Goal: Communication & Community: Answer question/provide support

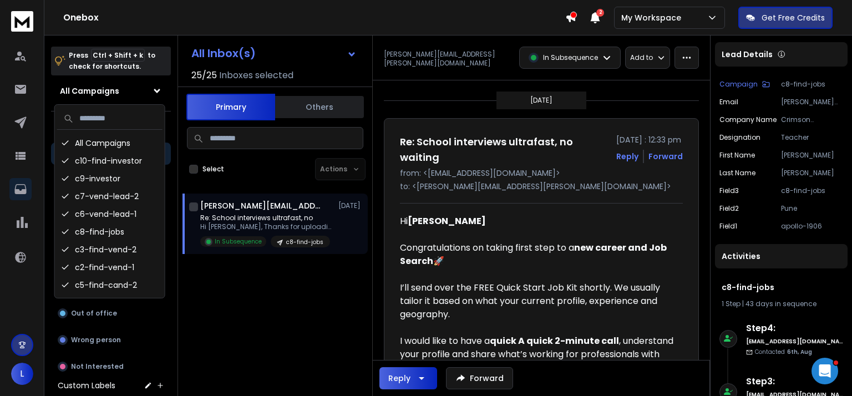
scroll to position [235, 0]
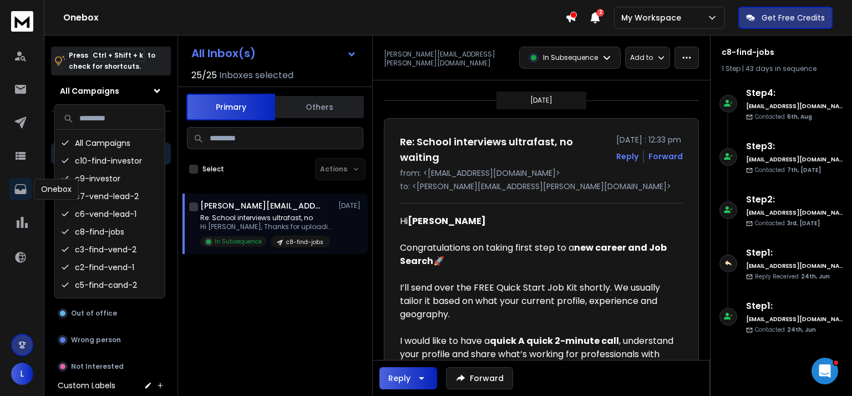
click at [23, 190] on icon at bounding box center [20, 189] width 12 height 10
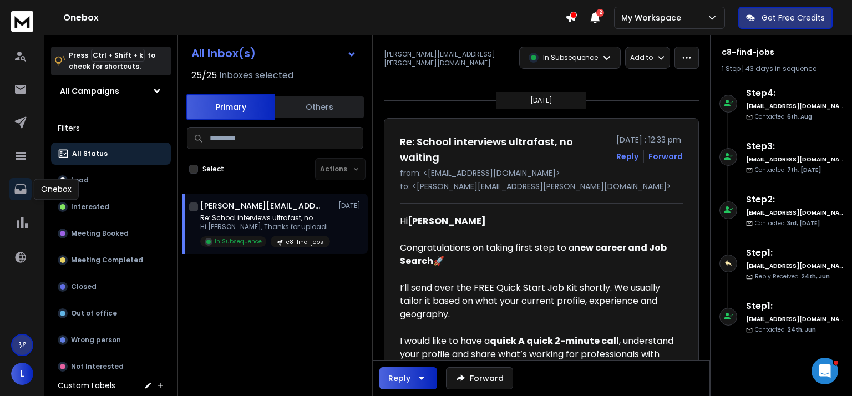
scroll to position [27, 0]
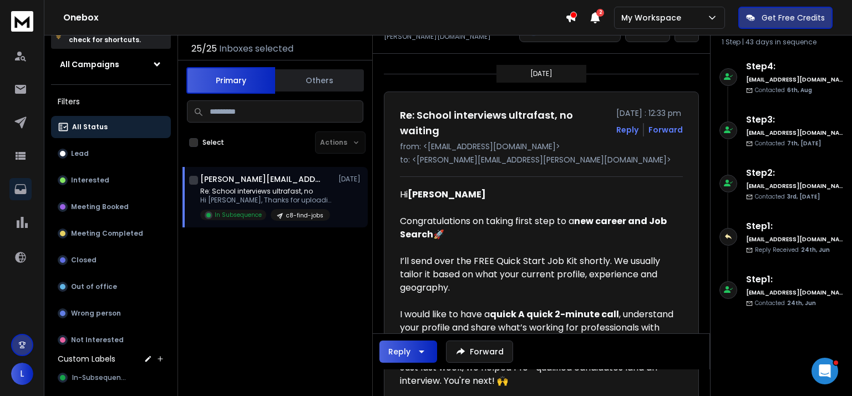
click at [23, 190] on icon at bounding box center [20, 189] width 12 height 10
click at [16, 157] on icon at bounding box center [20, 155] width 13 height 13
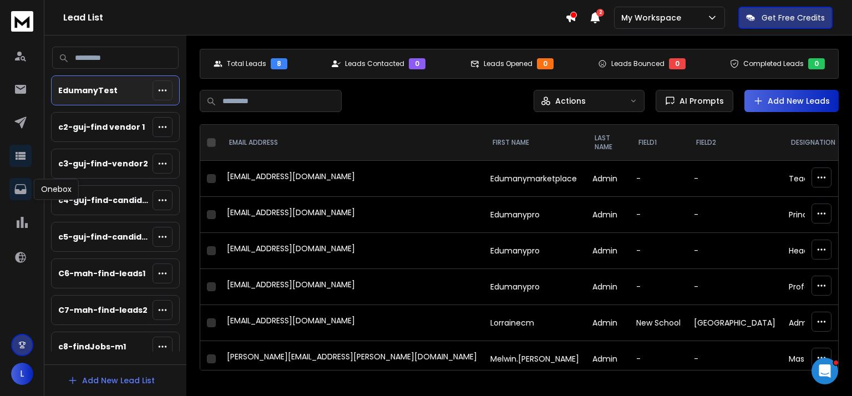
click at [24, 193] on icon at bounding box center [20, 189] width 12 height 10
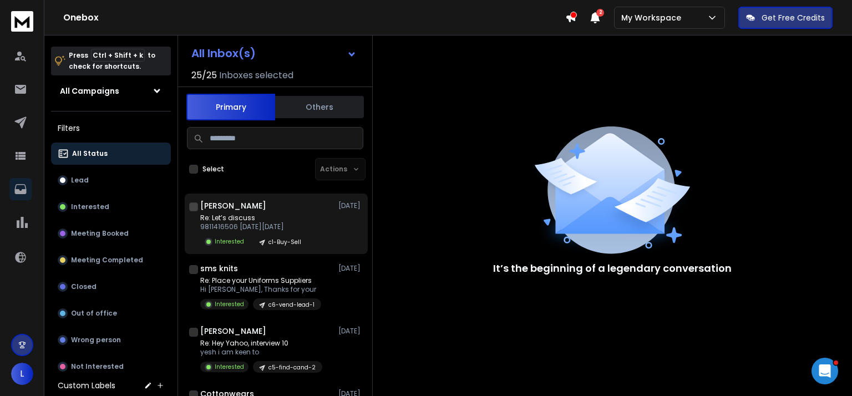
click at [228, 215] on p "Re: Let’s discuss" at bounding box center [254, 218] width 108 height 9
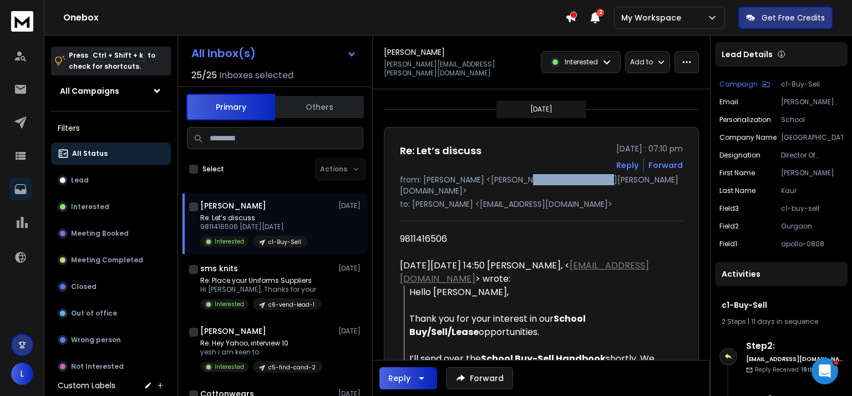
drag, startPoint x: 524, startPoint y: 170, endPoint x: 617, endPoint y: 173, distance: 92.7
click at [617, 174] on p "from: [PERSON_NAME] <[PERSON_NAME][EMAIL_ADDRESS][PERSON_NAME][DOMAIN_NAME]>" at bounding box center [541, 185] width 283 height 22
click at [546, 174] on p "from: [PERSON_NAME] <[PERSON_NAME][EMAIL_ADDRESS][PERSON_NAME][DOMAIN_NAME]>" at bounding box center [541, 185] width 283 height 22
drag, startPoint x: 522, startPoint y: 169, endPoint x: 614, endPoint y: 173, distance: 92.2
click at [614, 174] on p "from: [PERSON_NAME] <[PERSON_NAME][EMAIL_ADDRESS][PERSON_NAME][DOMAIN_NAME]>" at bounding box center [541, 185] width 283 height 22
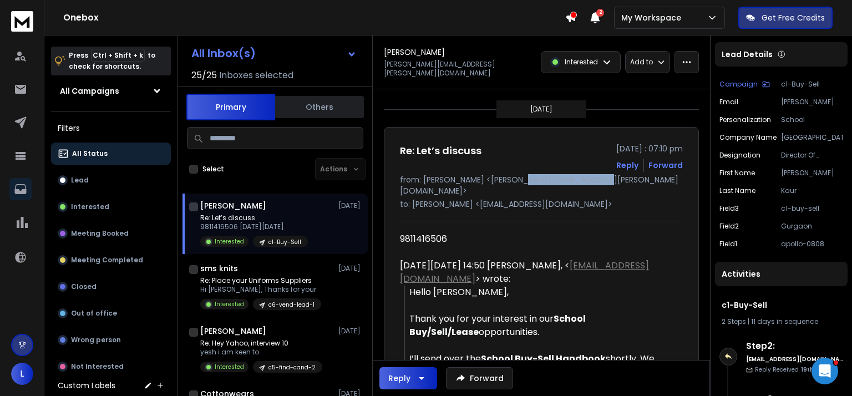
click at [609, 259] on div "[DATE][DATE] 14:50 [PERSON_NAME], < [EMAIL_ADDRESS][DOMAIN_NAME] > wrote:" at bounding box center [537, 272] width 274 height 27
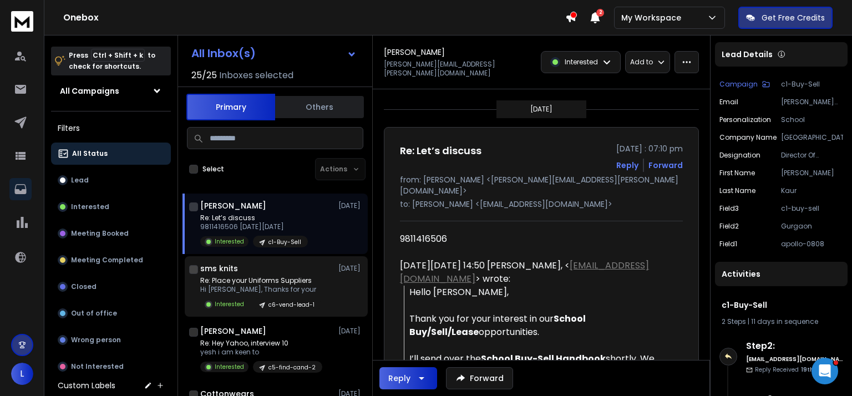
click at [266, 282] on p "Re: Place your Uniforms Suppliers" at bounding box center [260, 280] width 121 height 9
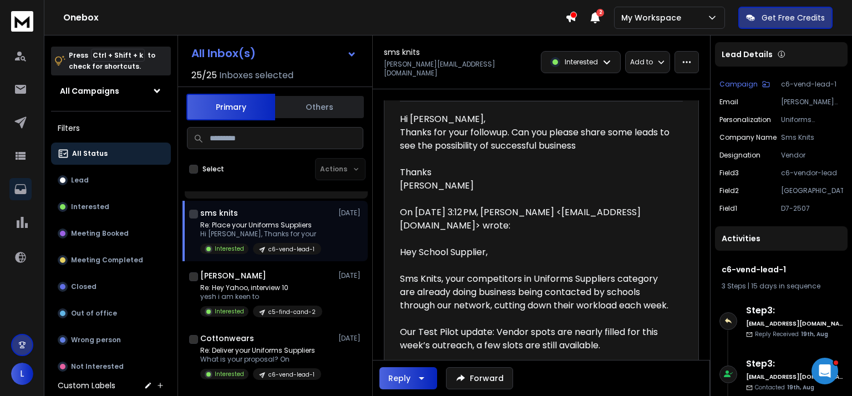
scroll to position [111, 0]
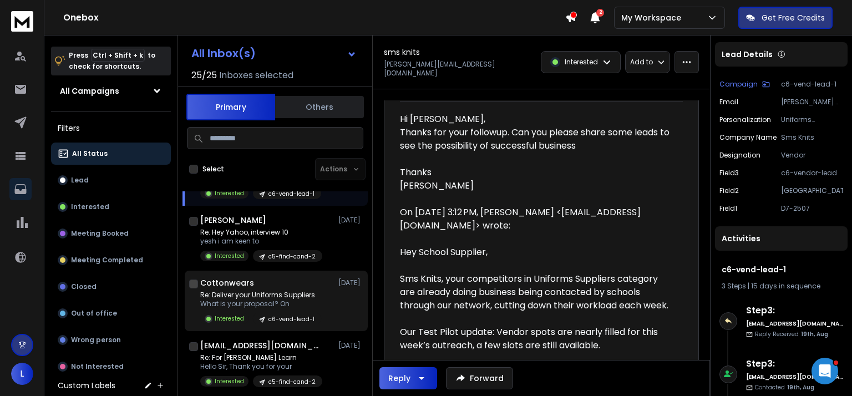
click at [245, 295] on p "Re: Deliver your Uniforms Suppliers" at bounding box center [260, 295] width 121 height 9
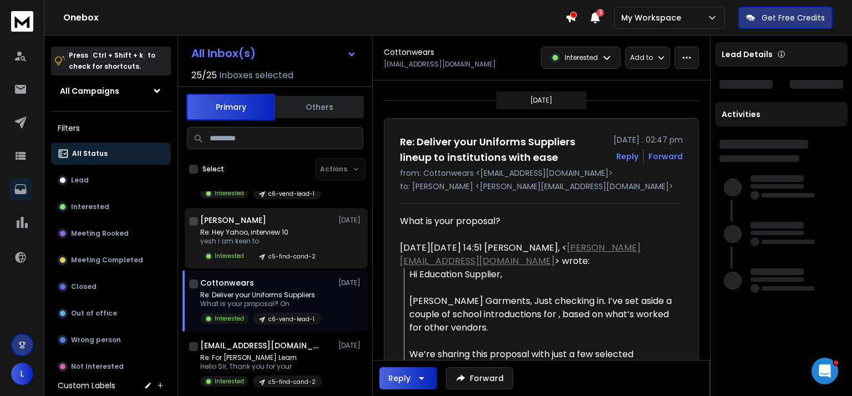
scroll to position [222, 0]
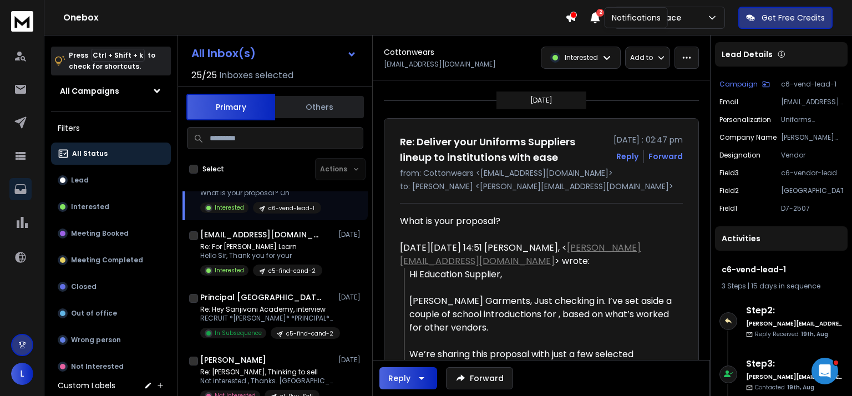
click at [593, 14] on icon at bounding box center [595, 17] width 11 height 11
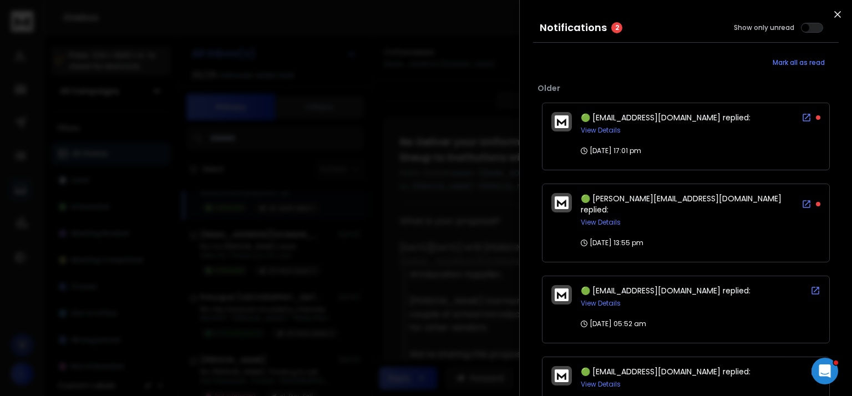
click at [835, 13] on icon "button" at bounding box center [837, 14] width 11 height 11
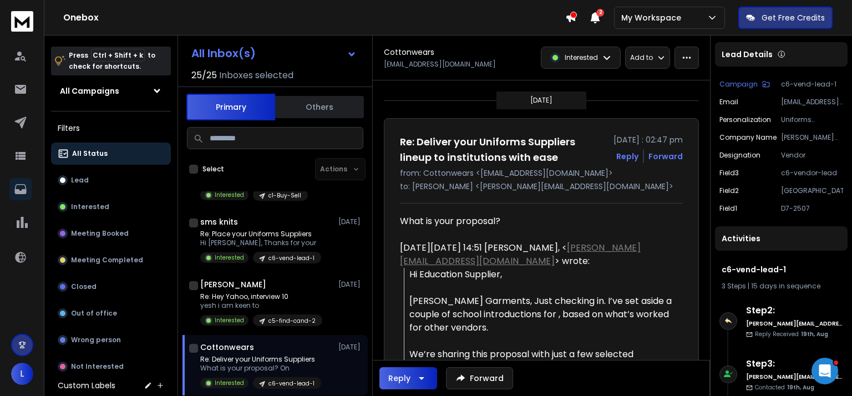
scroll to position [0, 0]
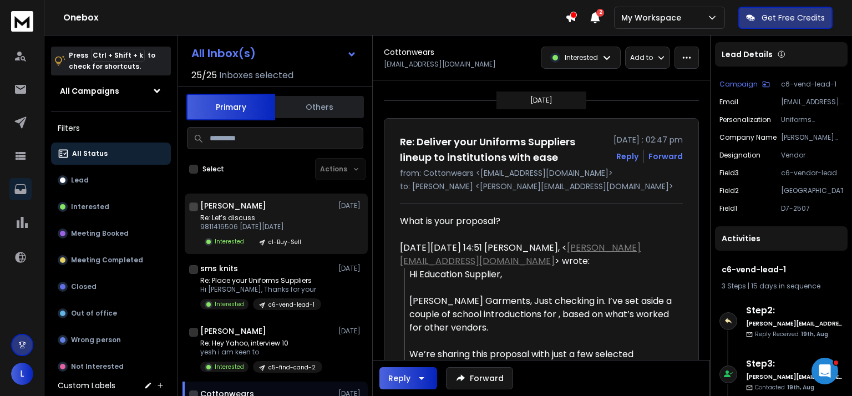
click at [230, 214] on p "Re: Let’s discuss" at bounding box center [254, 218] width 108 height 9
